Goal: Task Accomplishment & Management: Manage account settings

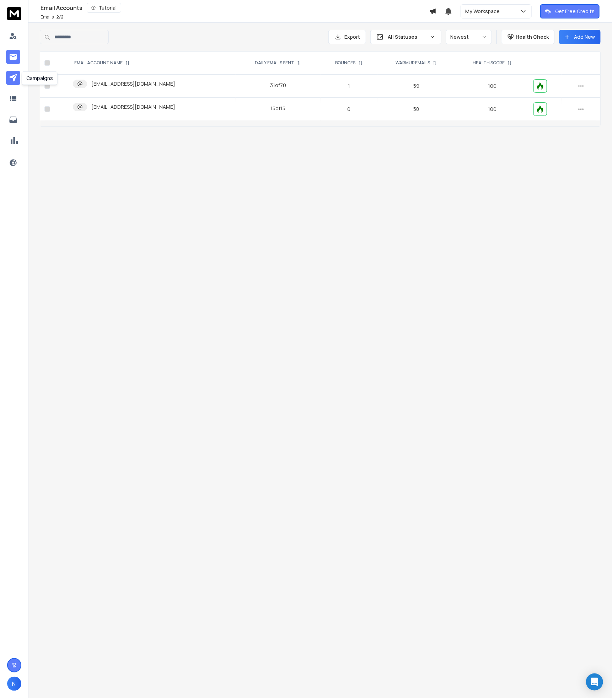
click at [18, 76] on link at bounding box center [13, 78] width 14 height 14
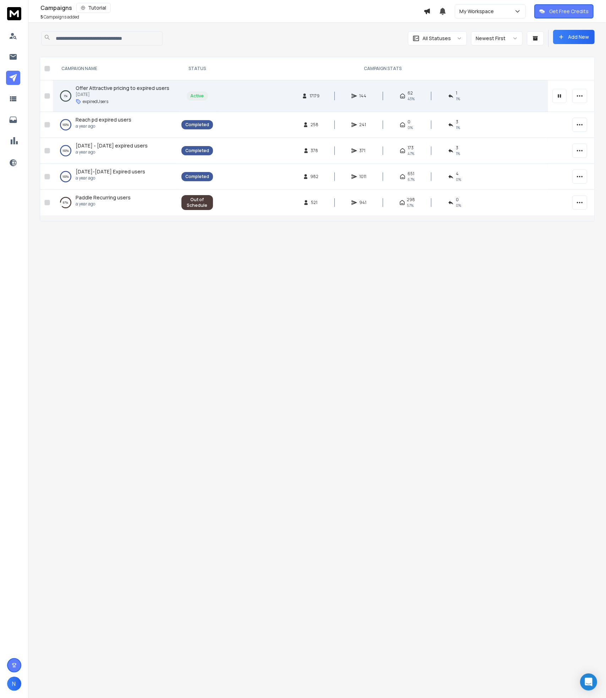
click at [150, 91] on span "Offer Attractive pricing to expired users" at bounding box center [123, 88] width 94 height 7
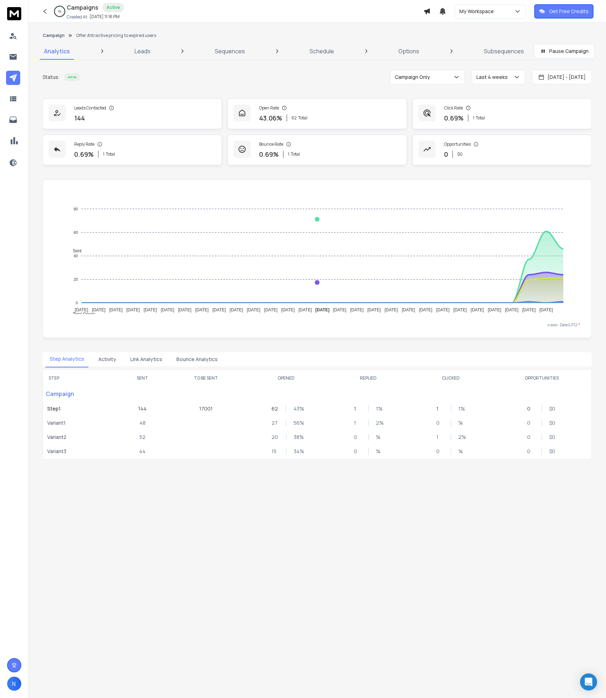
click at [173, 77] on div "Status: Active Pause Campaign Campaign Only Last 4 weeks [DATE] - [DATE]" at bounding box center [317, 77] width 549 height 14
click at [162, 78] on div "Status: Active Pause Campaign Campaign Only Last 4 weeks [DATE] - [DATE]" at bounding box center [317, 77] width 549 height 14
click at [131, 80] on div "Status: Active Pause Campaign Campaign Only Last 4 weeks [DATE] - [DATE]" at bounding box center [317, 77] width 549 height 14
click at [429, 11] on icon at bounding box center [427, 12] width 6 height 6
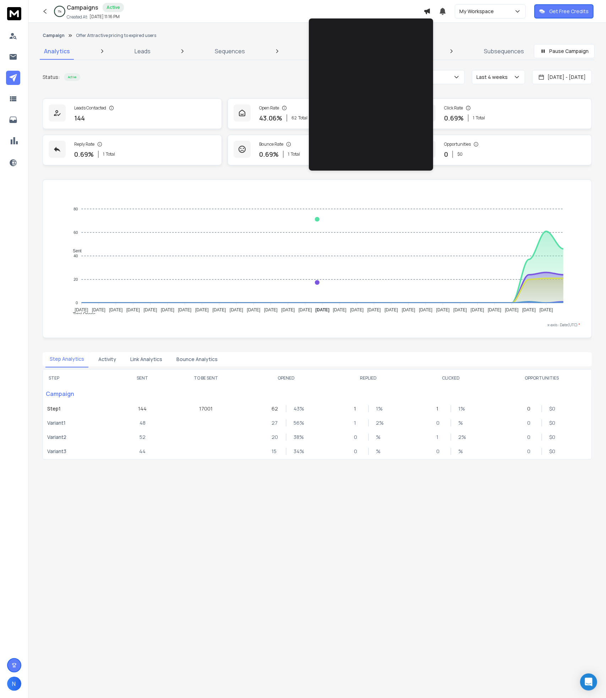
click at [475, 23] on div "Campaign Offer Attractive pricing to expired users Analytics Leads Sequences Sc…" at bounding box center [317, 400] width 578 height 755
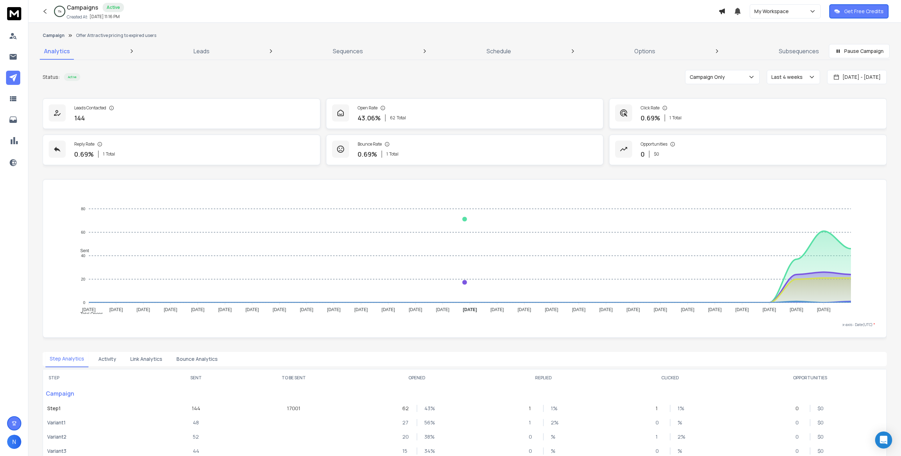
click at [426, 84] on div "Status: Active Pause Campaign Campaign Only Last 4 weeks [DATE] - [DATE] Leads …" at bounding box center [465, 298] width 844 height 456
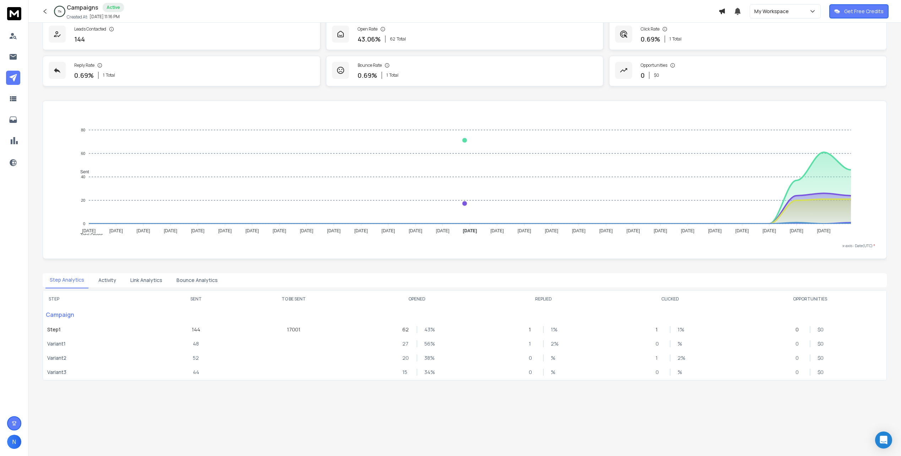
scroll to position [80, 0]
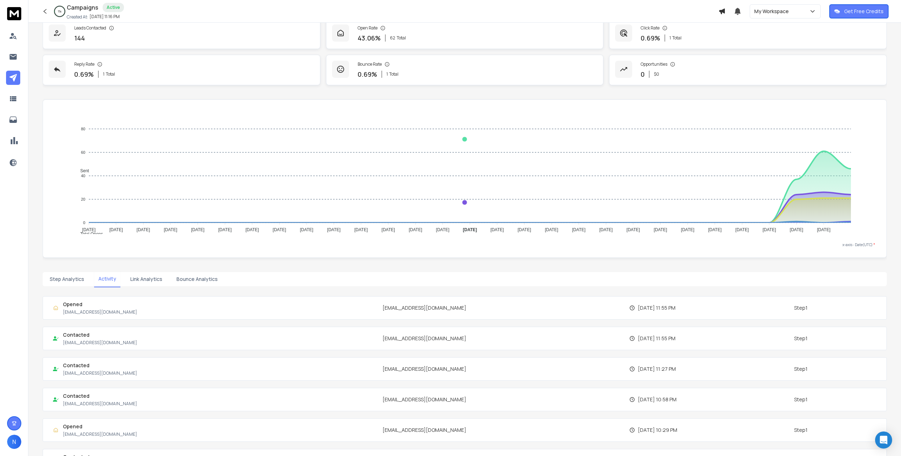
click at [105, 281] on button "Activity" at bounding box center [107, 279] width 26 height 16
click at [124, 280] on div "Step Analytics Activity Link Analytics Bounce Analytics" at bounding box center [465, 279] width 844 height 14
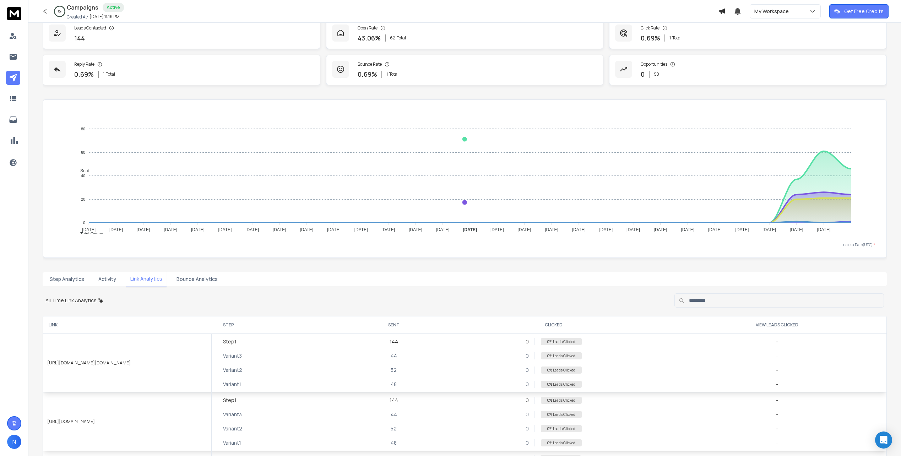
click at [135, 278] on button "Link Analytics" at bounding box center [146, 279] width 40 height 16
click at [200, 280] on button "Bounce Analytics" at bounding box center [197, 279] width 50 height 16
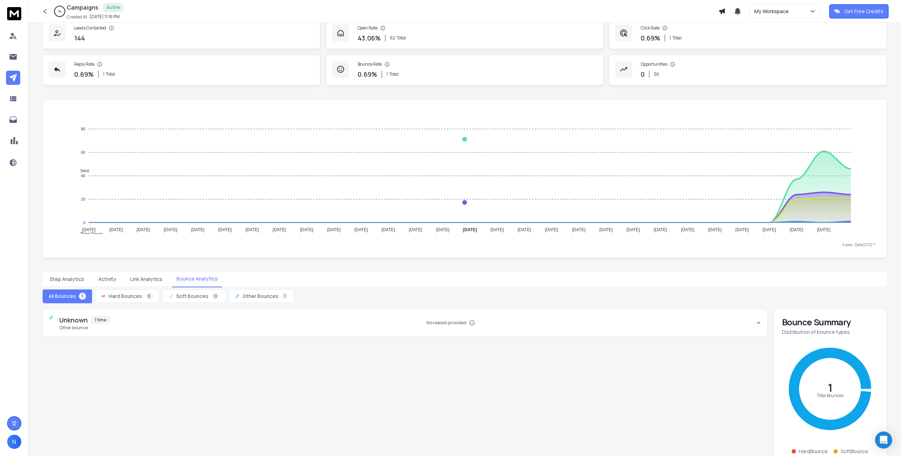
click at [128, 331] on button "Unknown 1 time Other bounce No reason provided" at bounding box center [405, 322] width 724 height 27
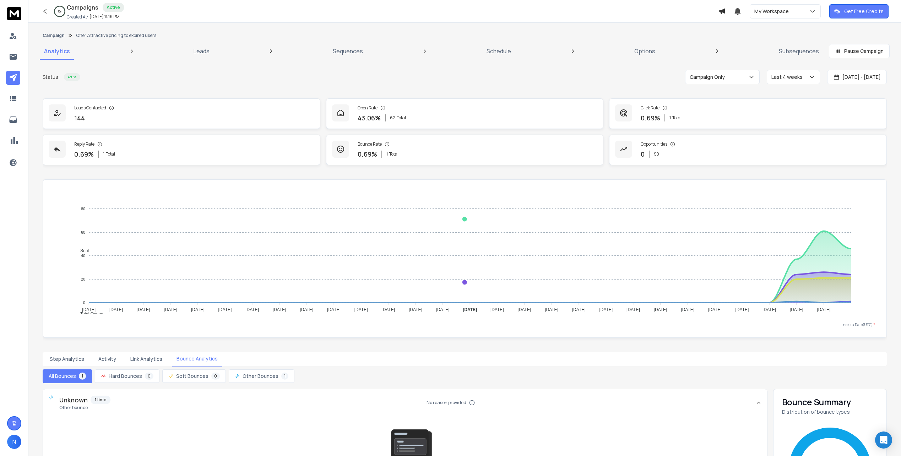
scroll to position [108, 0]
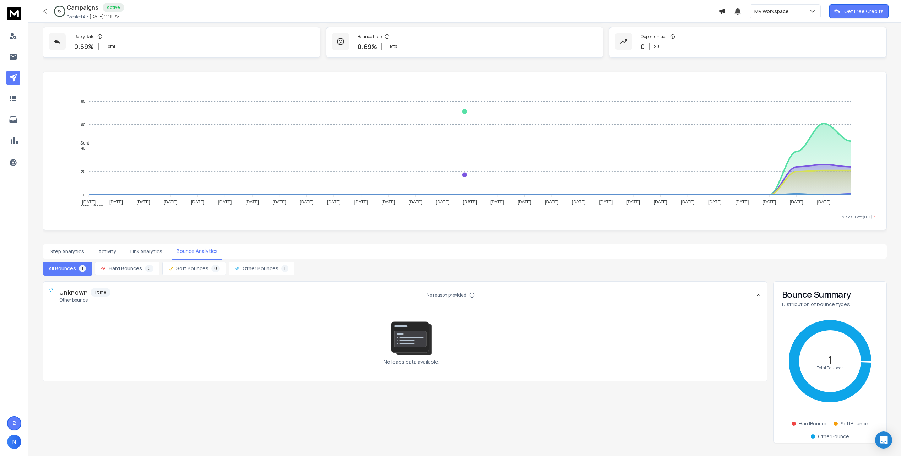
click at [268, 267] on span "Other Bounces" at bounding box center [261, 268] width 36 height 7
click at [116, 253] on button "Activity" at bounding box center [107, 252] width 26 height 16
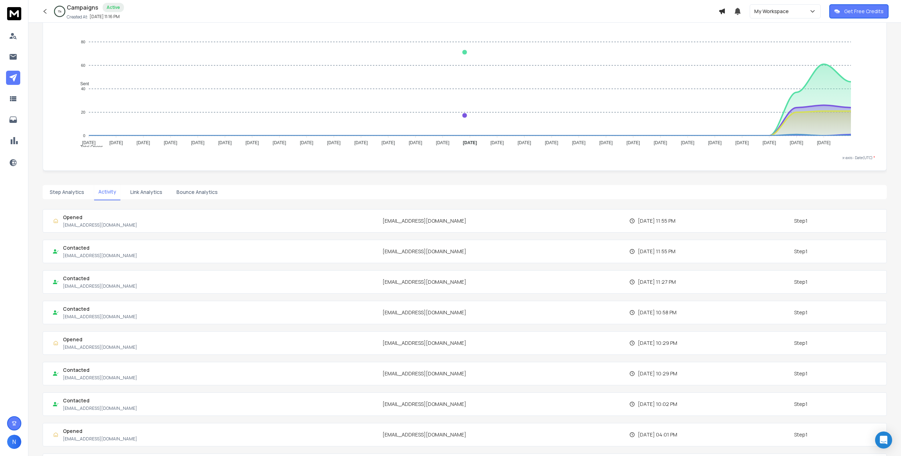
scroll to position [0, 0]
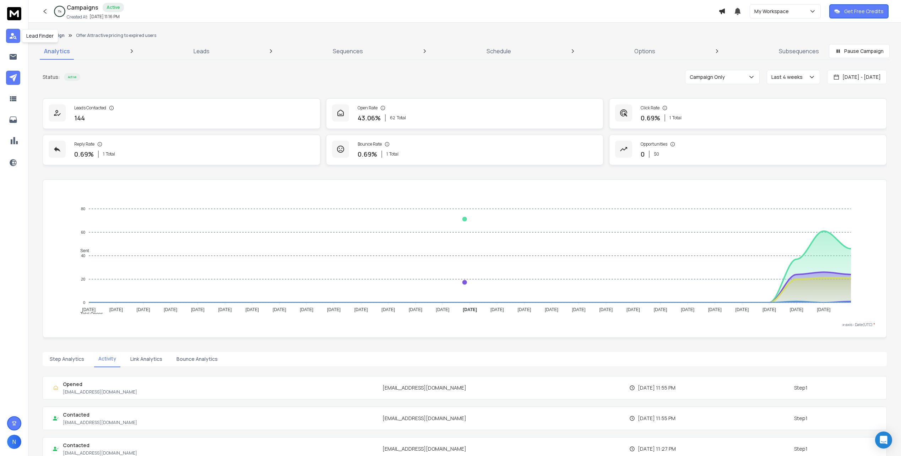
click at [7, 38] on link at bounding box center [13, 36] width 14 height 14
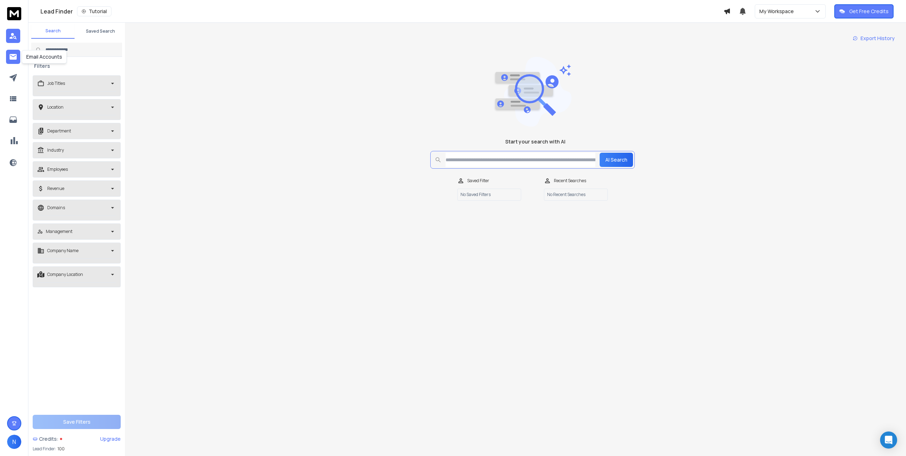
click at [19, 62] on link at bounding box center [13, 57] width 14 height 14
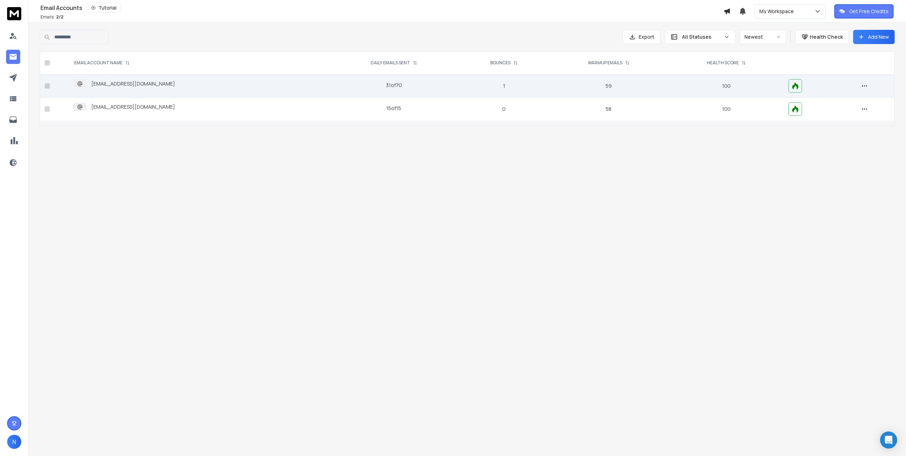
click at [130, 89] on td "[EMAIL_ADDRESS][DOMAIN_NAME]" at bounding box center [198, 86] width 259 height 23
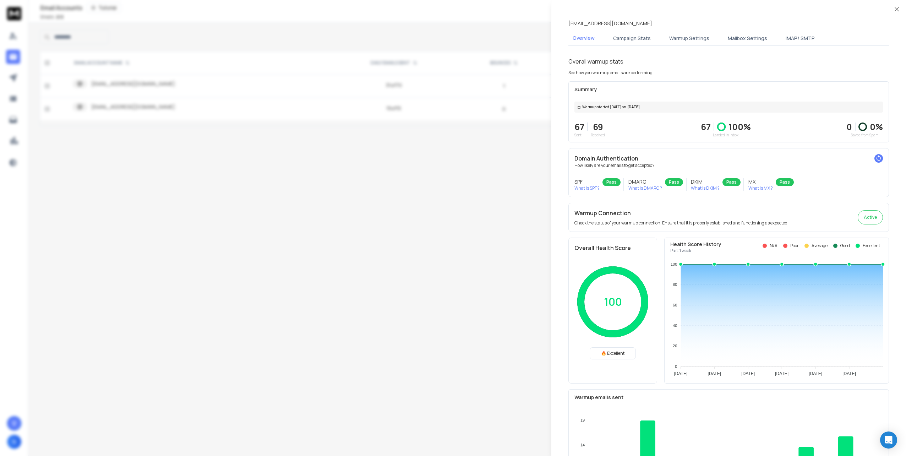
click at [611, 39] on button "Campaign Stats" at bounding box center [632, 39] width 46 height 16
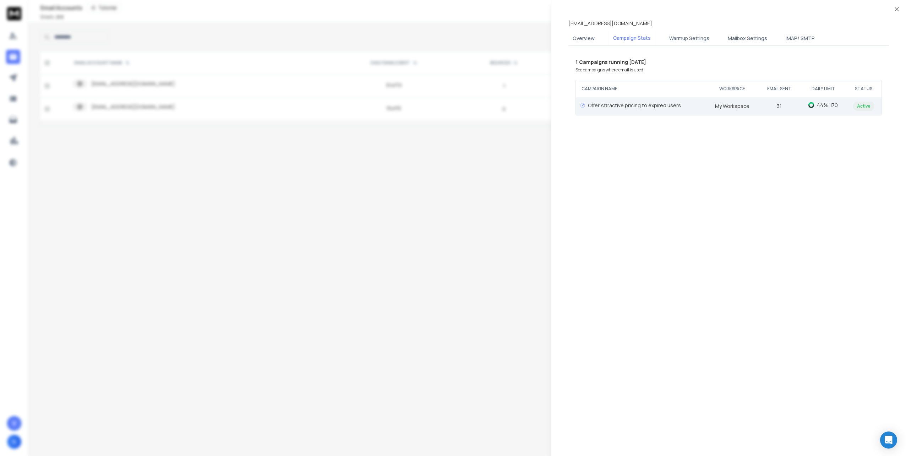
click at [611, 106] on td "My Workspace" at bounding box center [733, 106] width 52 height 18
click at [611, 104] on td "Offer Attractive pricing to expired users" at bounding box center [633, 106] width 114 height 16
click at [611, 40] on button "Warmup Settings" at bounding box center [689, 39] width 49 height 16
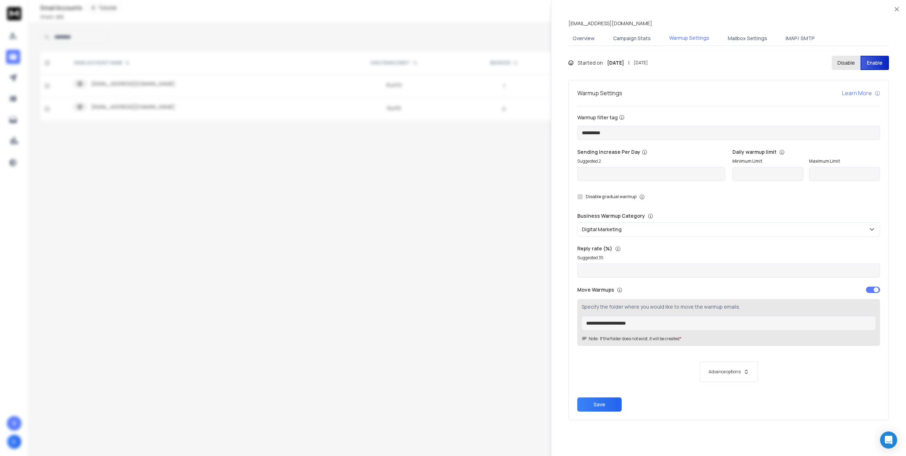
click at [611, 34] on button "IMAP/ SMTP" at bounding box center [801, 39] width 38 height 16
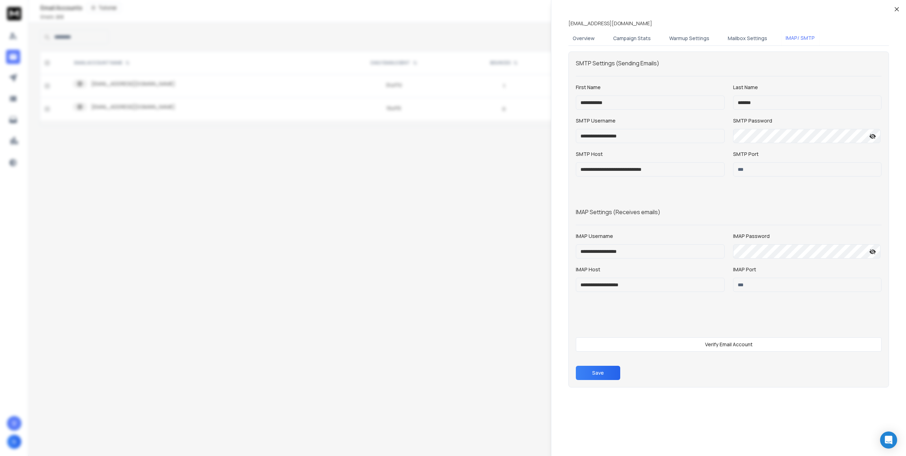
click at [611, 7] on icon "button" at bounding box center [897, 9] width 7 height 7
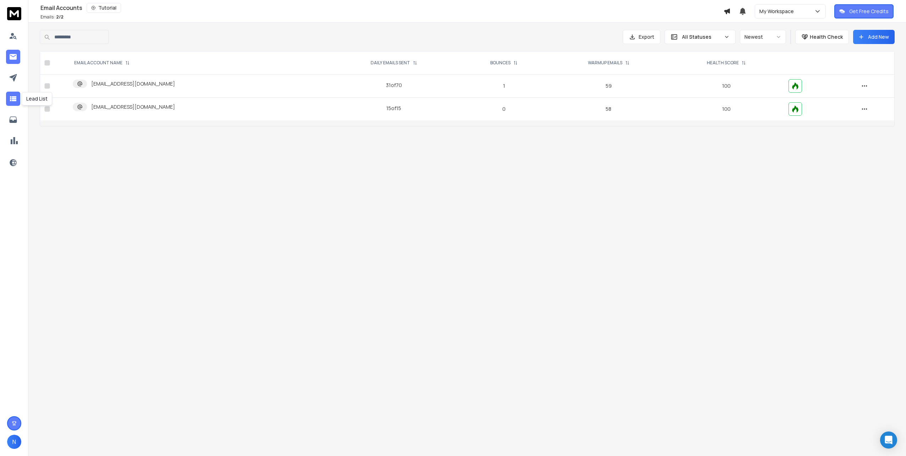
click at [12, 102] on icon at bounding box center [13, 98] width 9 height 9
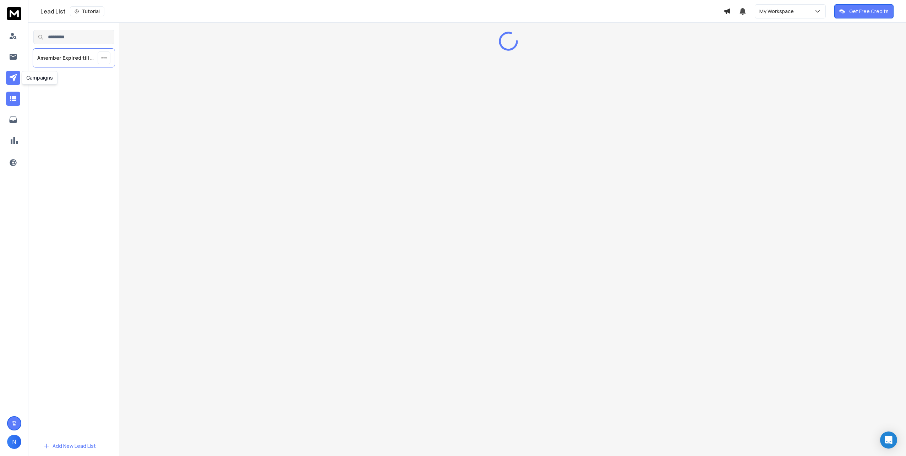
click at [14, 79] on icon at bounding box center [12, 77] width 7 height 7
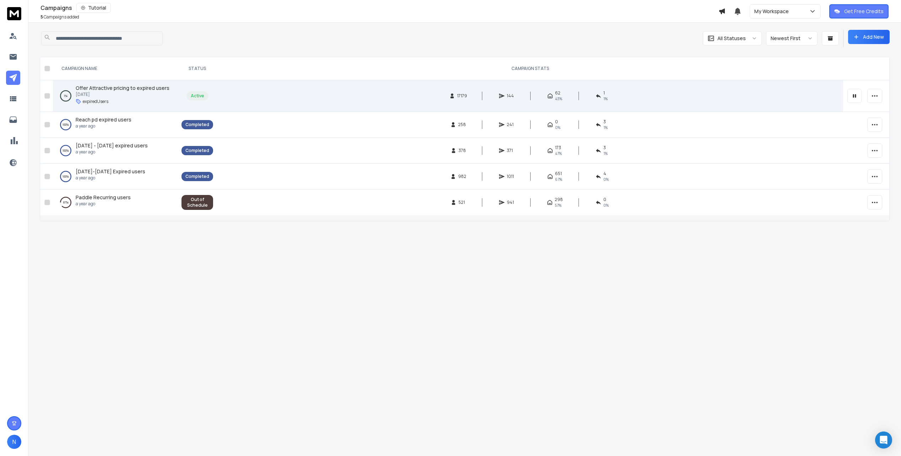
click at [105, 85] on span "Offer Attractive pricing to expired users" at bounding box center [123, 88] width 94 height 7
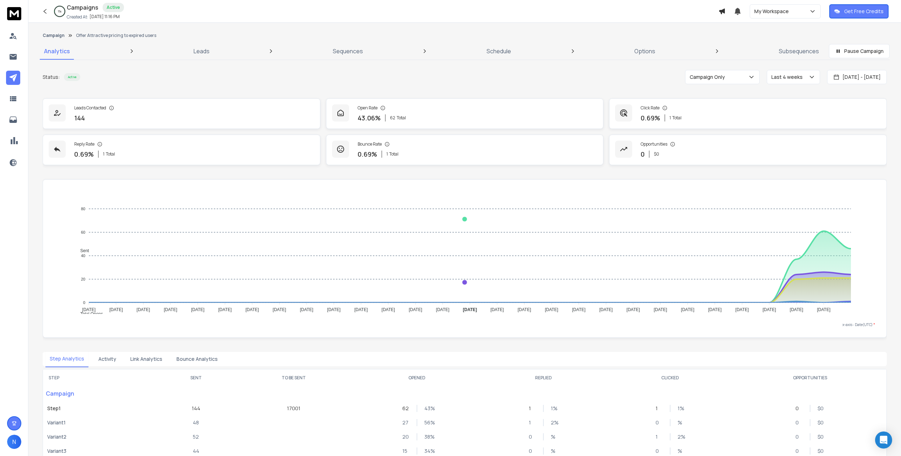
click at [392, 88] on div "Status: Active Pause Campaign Campaign Only Last 4 weeks [DATE] - [DATE] Leads …" at bounding box center [465, 298] width 844 height 456
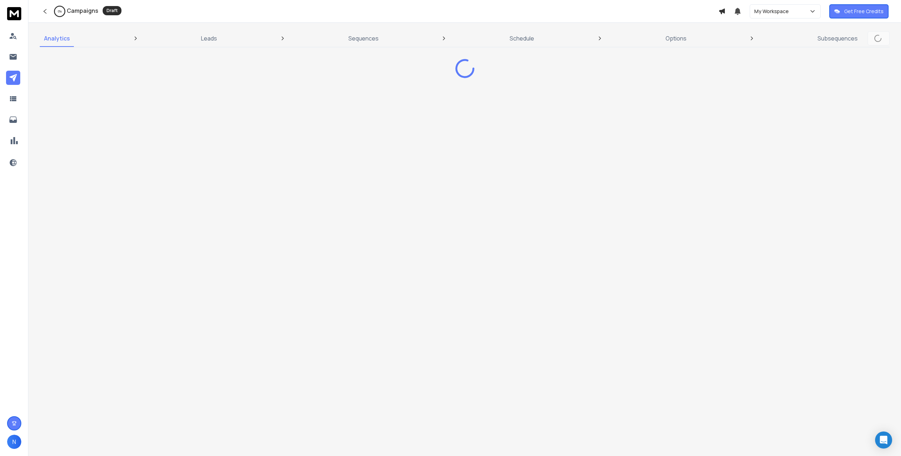
click at [77, 81] on div at bounding box center [465, 285] width 844 height 456
